Goal: Task Accomplishment & Management: Manage account settings

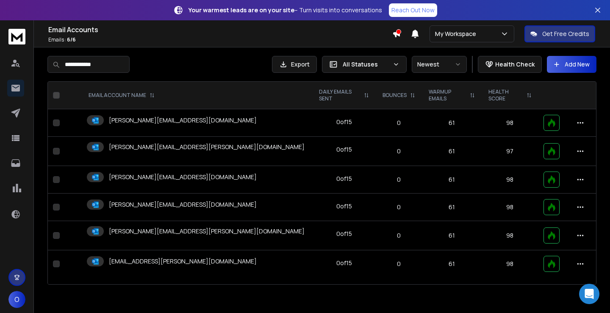
click at [14, 38] on img at bounding box center [16, 37] width 17 height 16
drag, startPoint x: 33, startPoint y: 302, endPoint x: 99, endPoint y: 301, distance: 65.6
click at [99, 301] on div "[EMAIL_ADDRESS][DOMAIN_NAME]" at bounding box center [77, 299] width 100 height 14
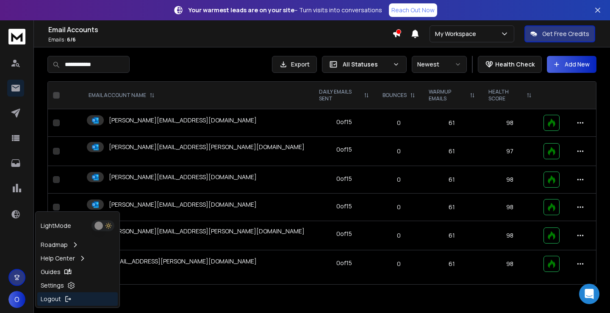
type button "on"
copy div "[EMAIL_ADDRESS][DOMAIN_NAME]"
click at [17, 294] on span "O" at bounding box center [16, 299] width 17 height 17
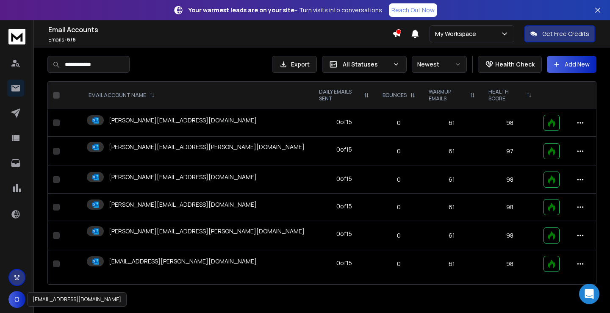
click at [20, 295] on span "O" at bounding box center [16, 299] width 17 height 17
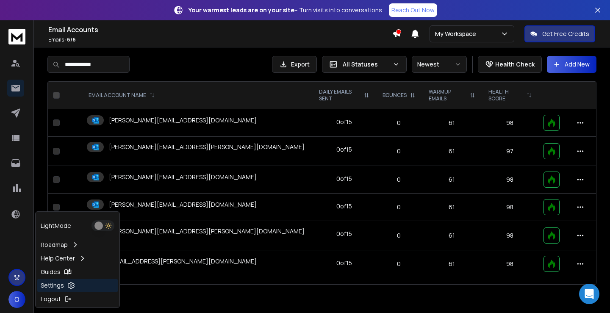
click at [65, 285] on div "Settings" at bounding box center [77, 286] width 80 height 14
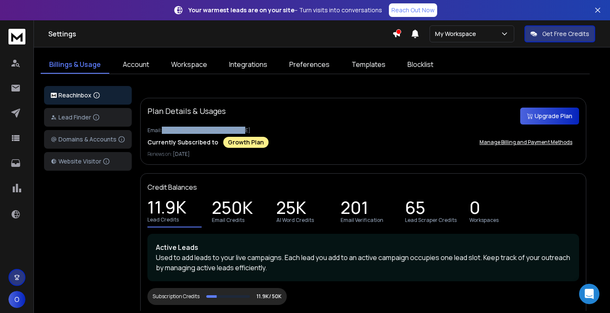
drag, startPoint x: 162, startPoint y: 132, endPoint x: 229, endPoint y: 131, distance: 67.3
click at [229, 131] on p "Email: [EMAIL_ADDRESS][DOMAIN_NAME]" at bounding box center [363, 130] width 432 height 7
copy p "[EMAIL_ADDRESS][DOMAIN_NAME]"
